Goal: Transaction & Acquisition: Subscribe to service/newsletter

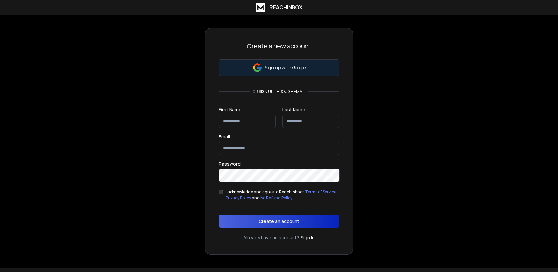
click at [269, 72] on button "Sign up with Google" at bounding box center [279, 67] width 121 height 17
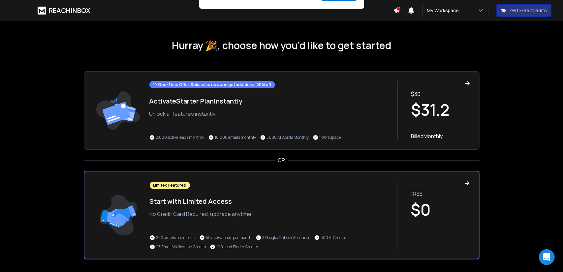
click at [305, 216] on p "No Credit Card Required, upgrade anytime" at bounding box center [270, 214] width 241 height 8
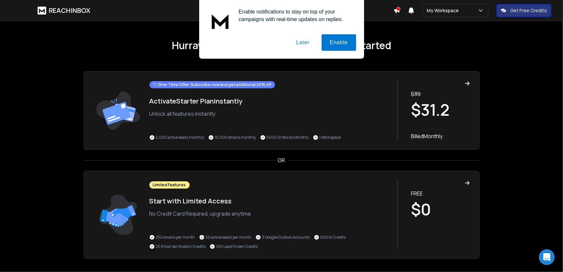
click at [304, 43] on button "Later" at bounding box center [303, 42] width 30 height 17
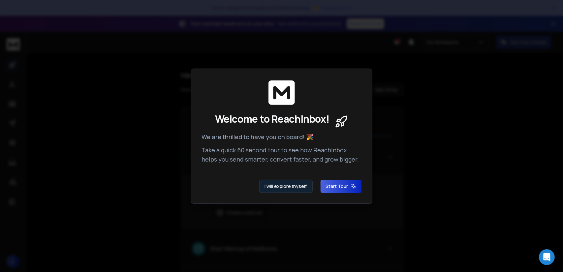
click at [298, 185] on button "I will explore myself" at bounding box center [285, 186] width 53 height 13
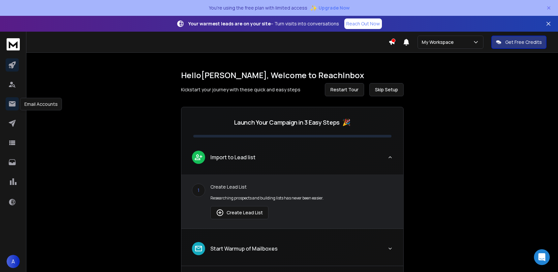
click at [9, 104] on icon at bounding box center [12, 104] width 8 height 8
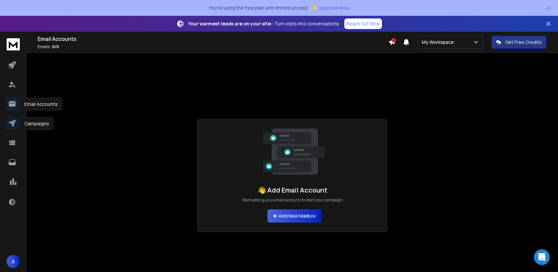
click at [13, 126] on icon at bounding box center [12, 123] width 7 height 7
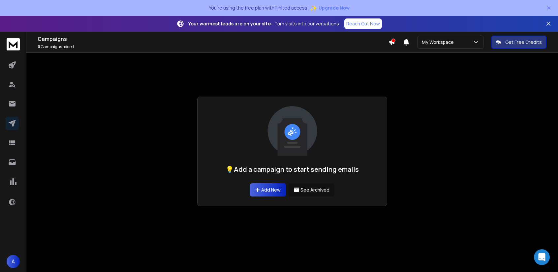
scroll to position [64, 0]
